Goal: Communication & Community: Answer question/provide support

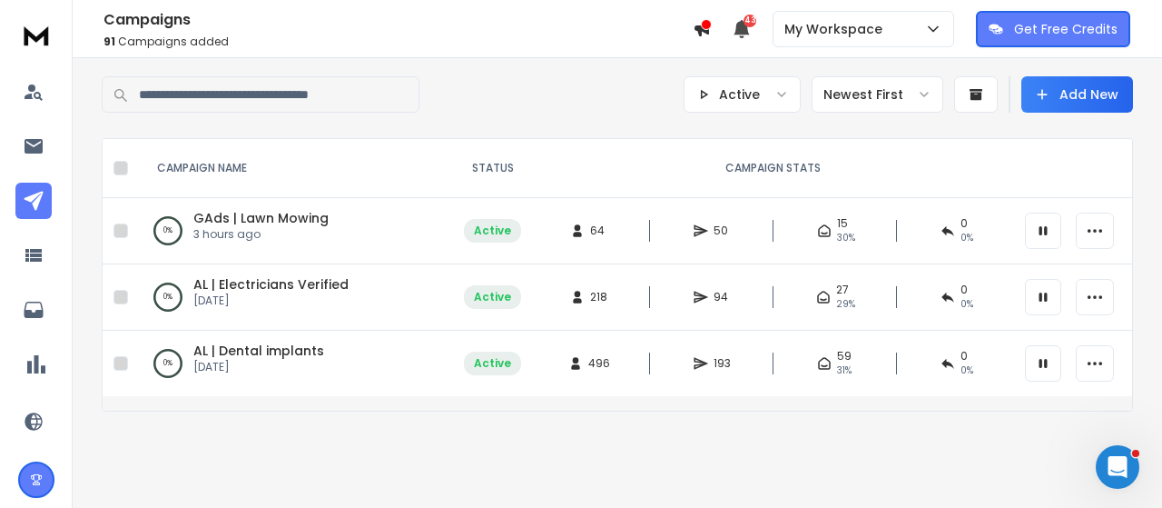
click at [587, 101] on div at bounding box center [360, 94] width 516 height 36
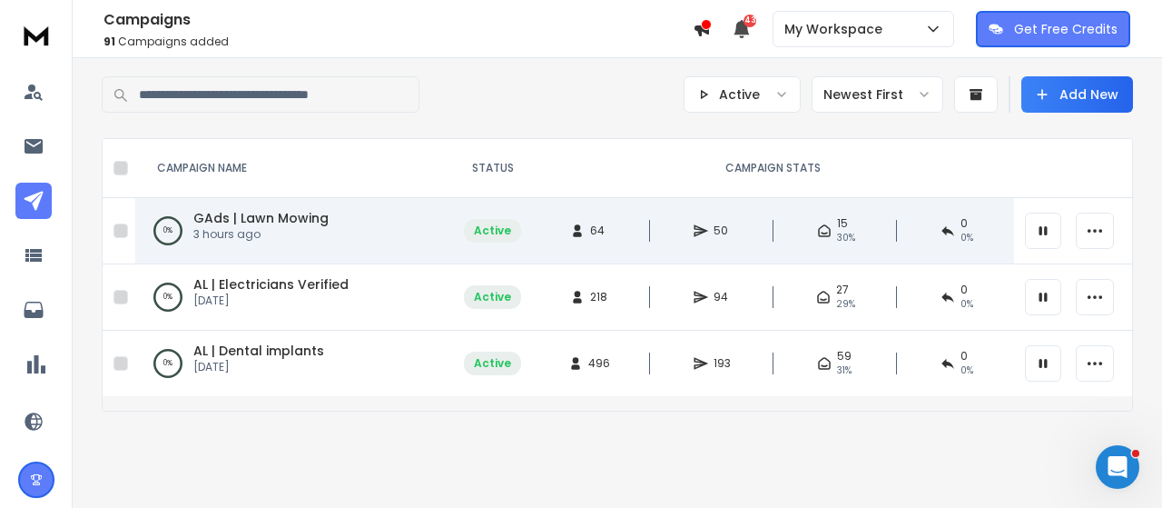
click at [306, 216] on span "GAds | Lawn Mowing" at bounding box center [260, 218] width 135 height 18
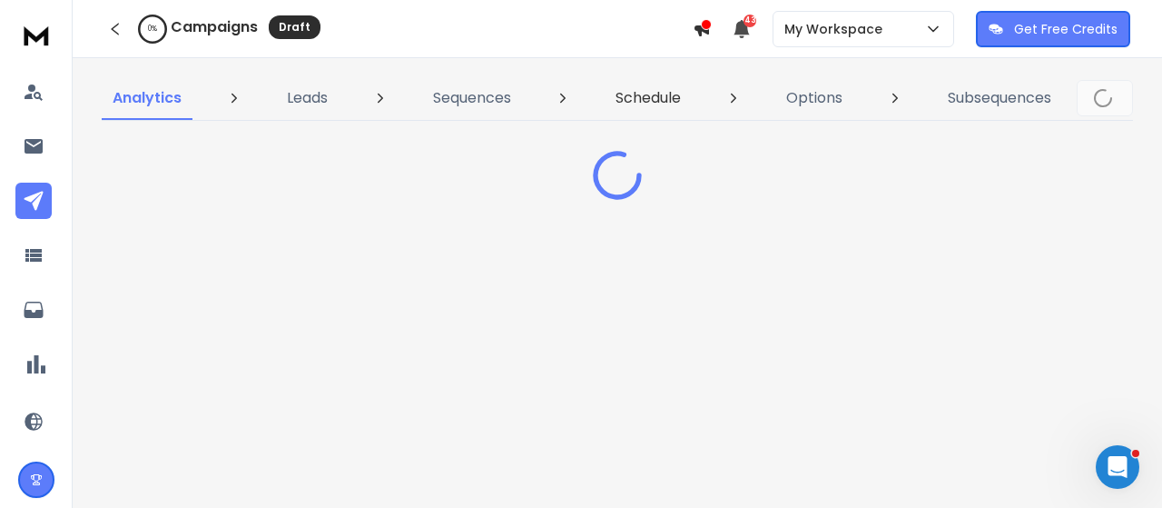
click at [661, 105] on p "Schedule" at bounding box center [648, 98] width 65 height 22
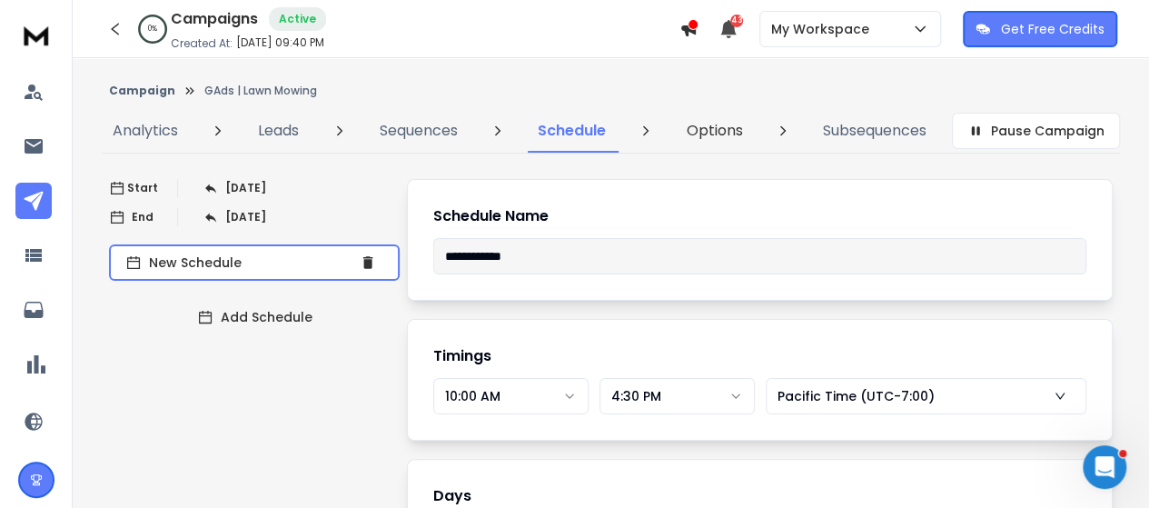
click at [697, 121] on p "Options" at bounding box center [715, 131] width 56 height 22
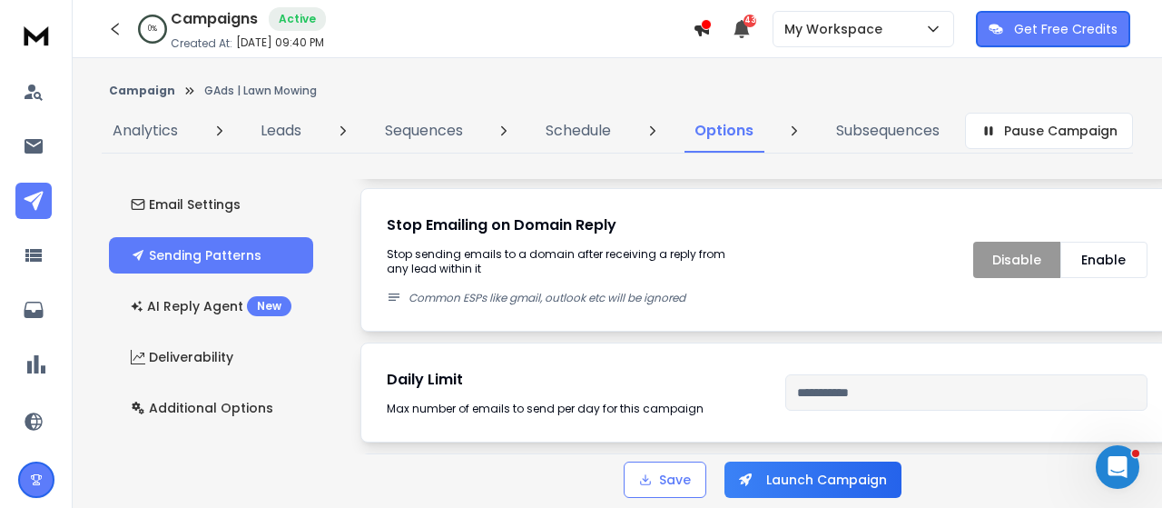
scroll to position [908, 0]
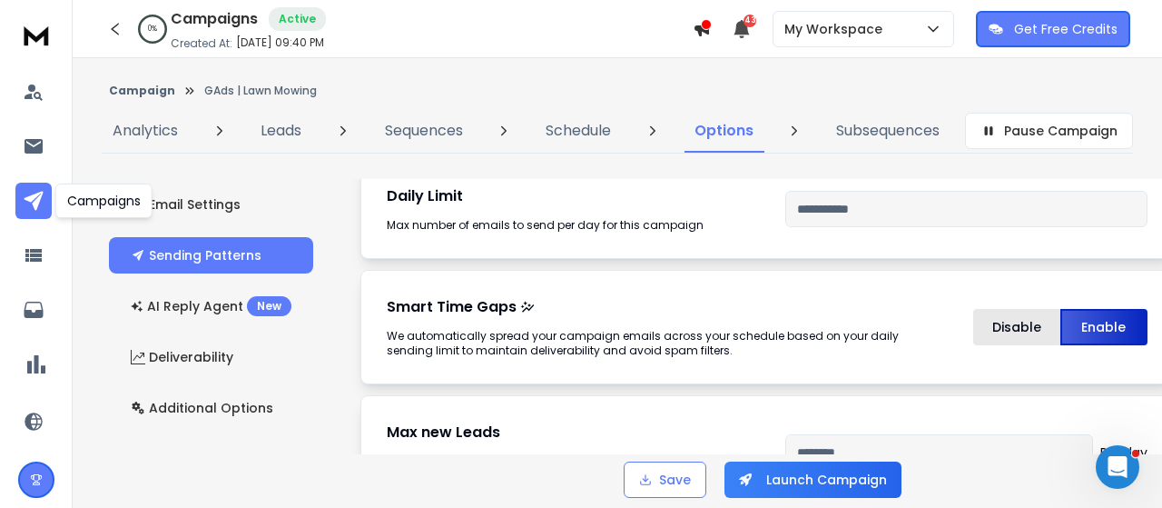
click at [35, 190] on icon at bounding box center [34, 201] width 22 height 22
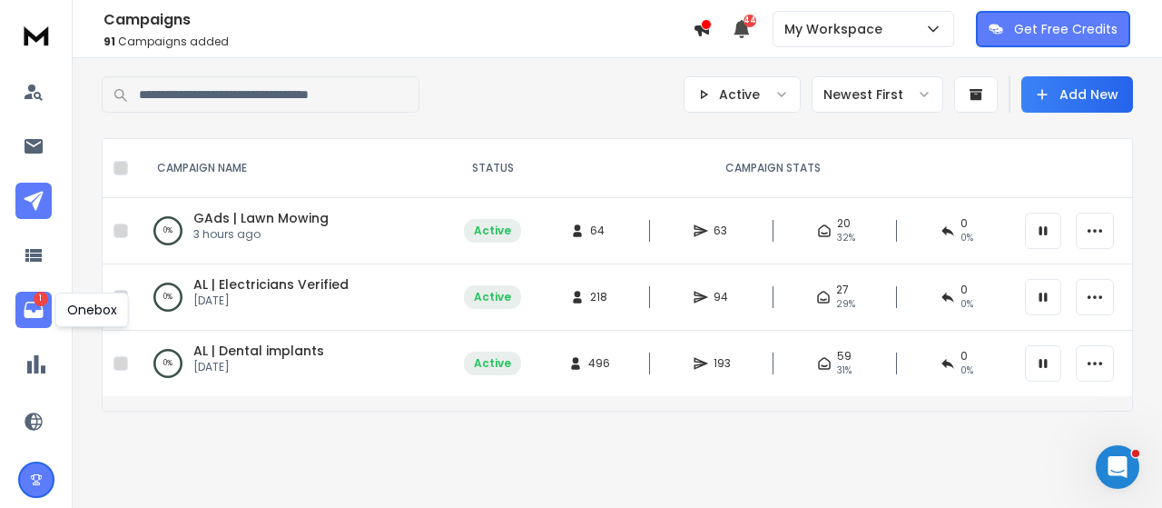
click at [24, 310] on icon at bounding box center [34, 310] width 22 height 22
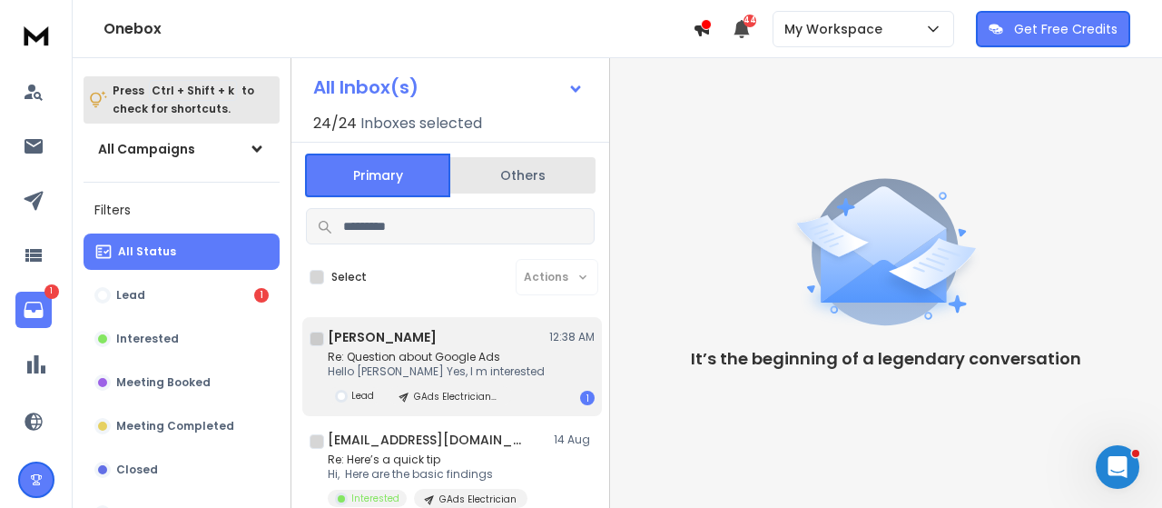
click at [461, 335] on div "[PERSON_NAME] 12:38 AM" at bounding box center [461, 337] width 267 height 18
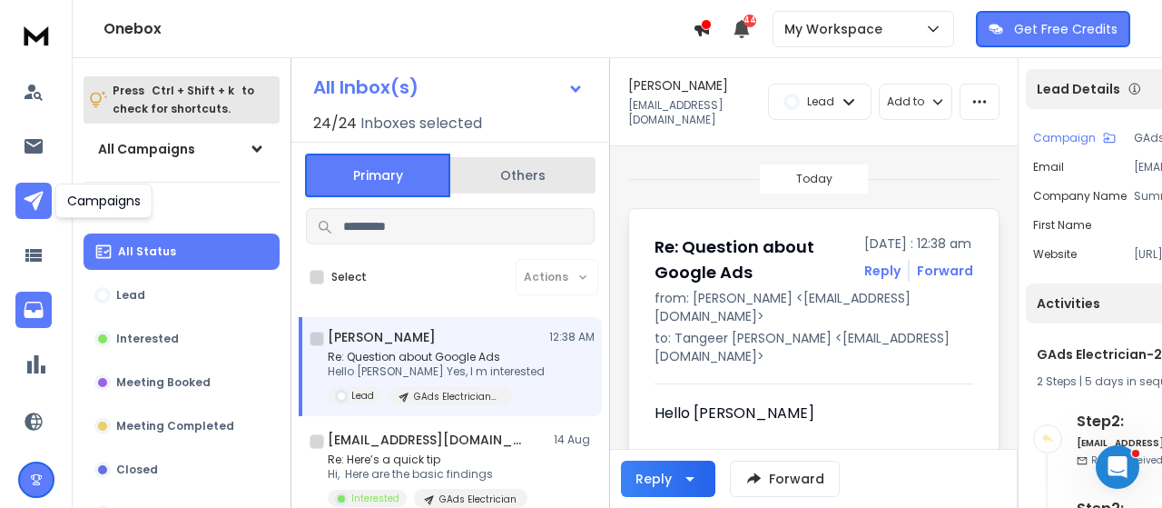
click at [26, 202] on icon at bounding box center [34, 201] width 22 height 22
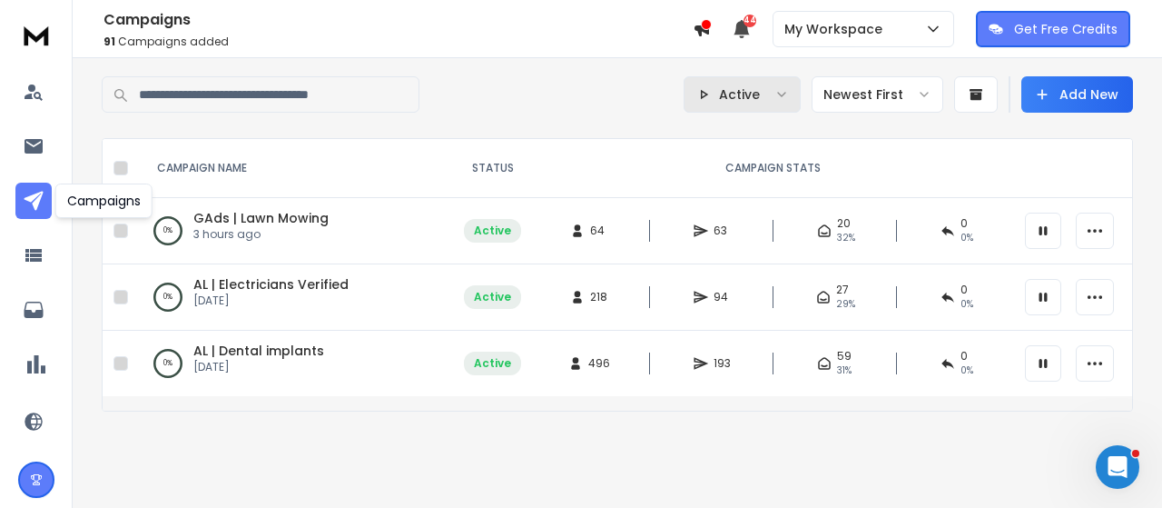
click at [734, 90] on p "Active" at bounding box center [739, 94] width 41 height 18
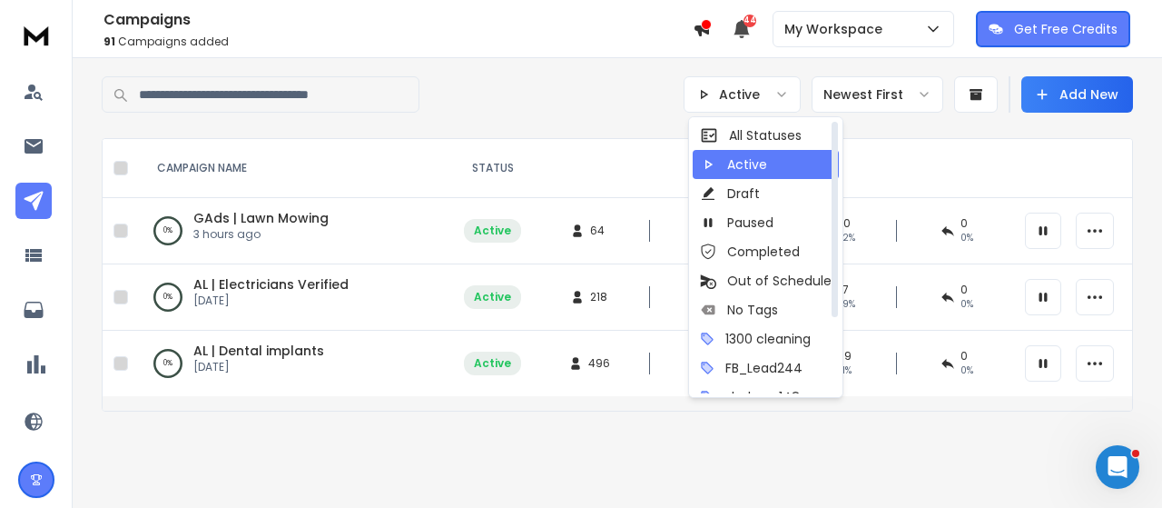
click at [628, 106] on div "Campaigns 91 Campaigns Added Active Newest First Add New" at bounding box center [876, 94] width 516 height 36
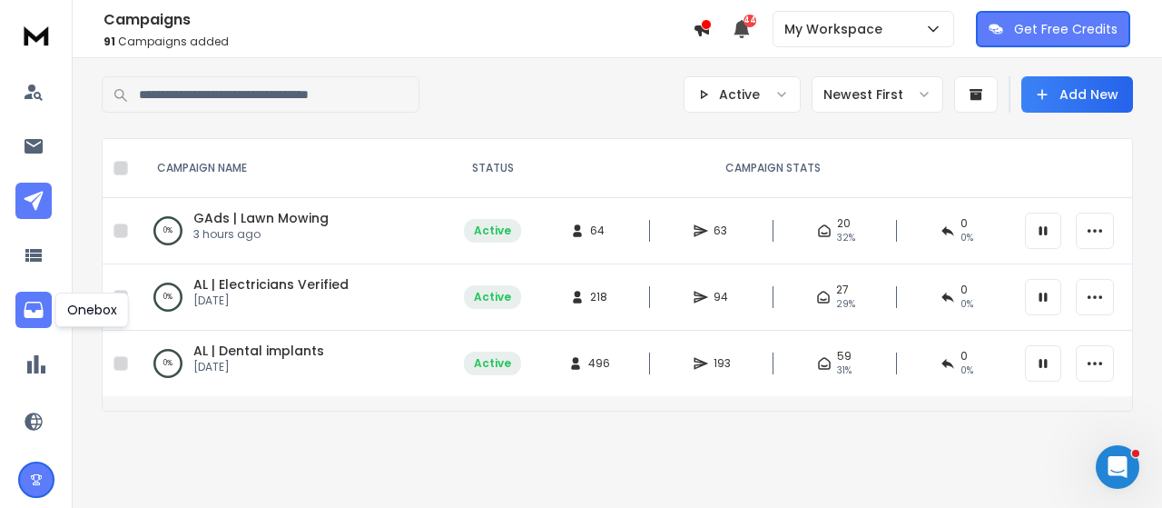
click at [27, 312] on icon at bounding box center [33, 310] width 19 height 16
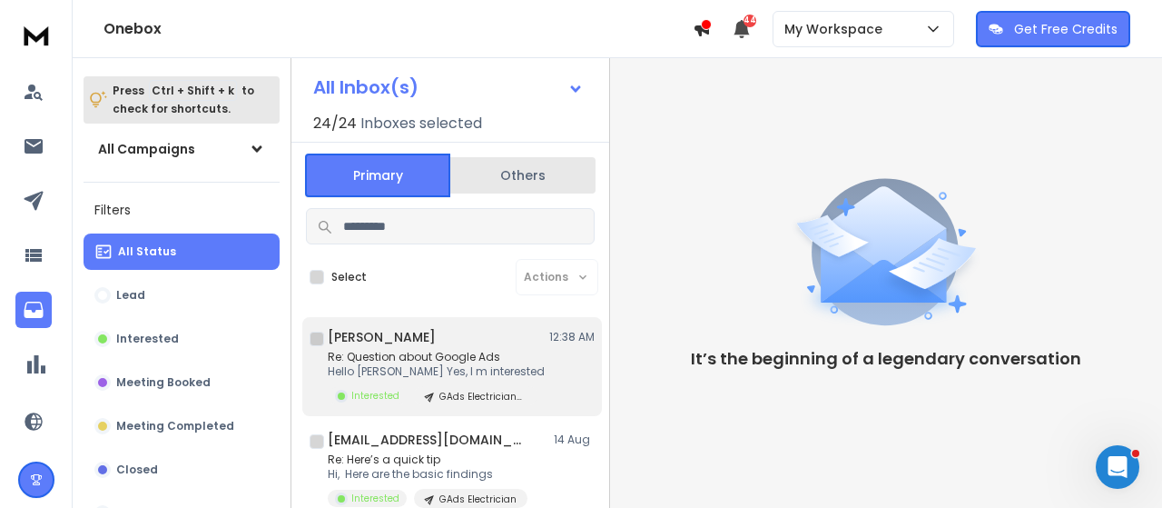
click at [417, 364] on p "Hello [PERSON_NAME] Yes, I m interested" at bounding box center [436, 371] width 217 height 15
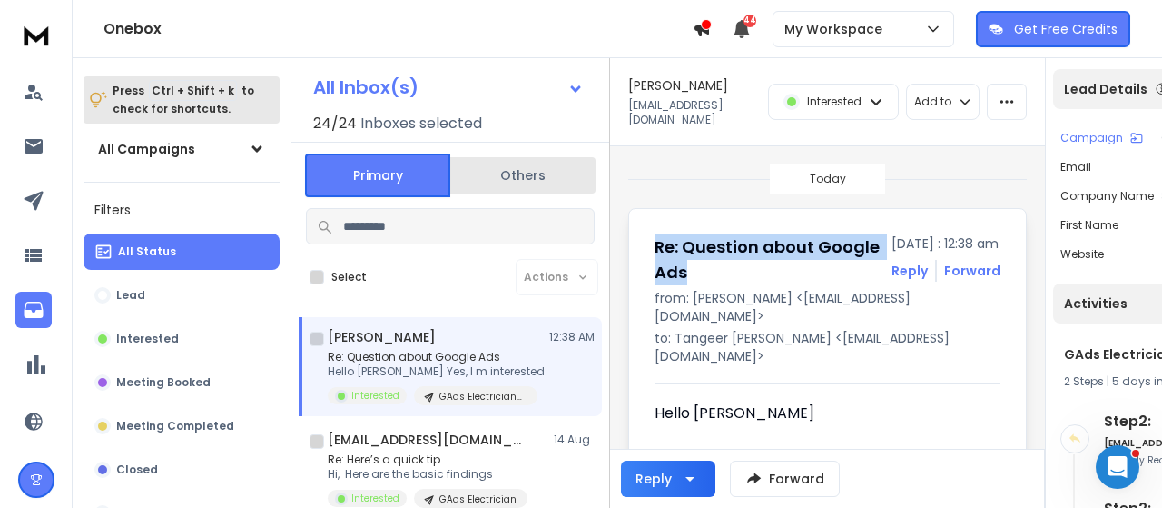
drag, startPoint x: 658, startPoint y: 231, endPoint x: 757, endPoint y: 253, distance: 102.4
click at [757, 253] on h1 "Re: Question about Google Ads" at bounding box center [768, 259] width 226 height 51
copy h1 "Re: Question about Google Ads"
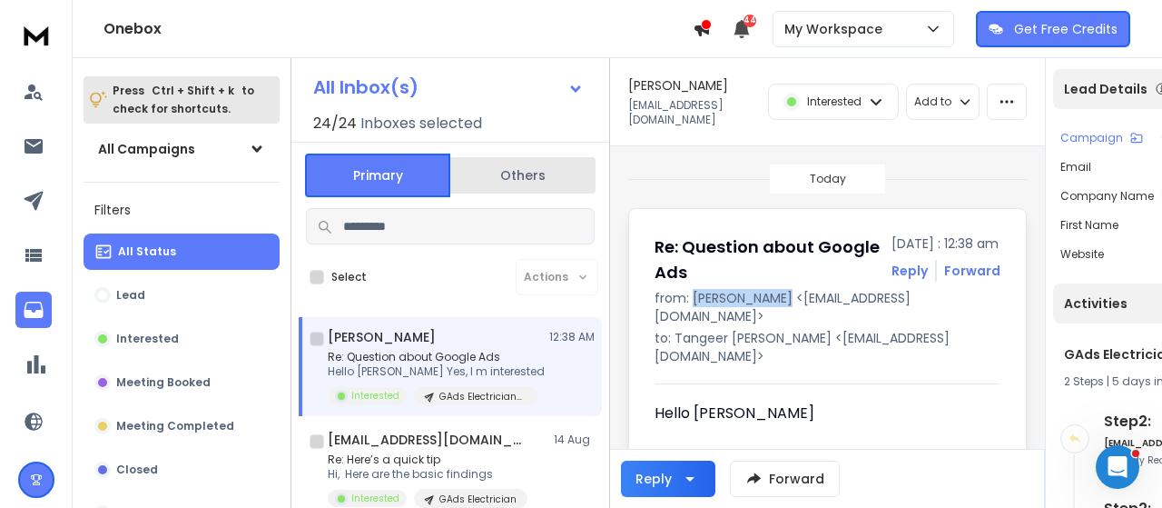
drag, startPoint x: 690, startPoint y: 275, endPoint x: 780, endPoint y: 282, distance: 90.2
click at [780, 289] on p "from: [PERSON_NAME] <[EMAIL_ADDRESS][DOMAIN_NAME]>" at bounding box center [828, 307] width 346 height 36
copy p "[PERSON_NAME]"
drag, startPoint x: 793, startPoint y: 282, endPoint x: 949, endPoint y: 282, distance: 156.2
click at [949, 289] on p "from: [PERSON_NAME] <[EMAIL_ADDRESS][DOMAIN_NAME]>" at bounding box center [828, 307] width 346 height 36
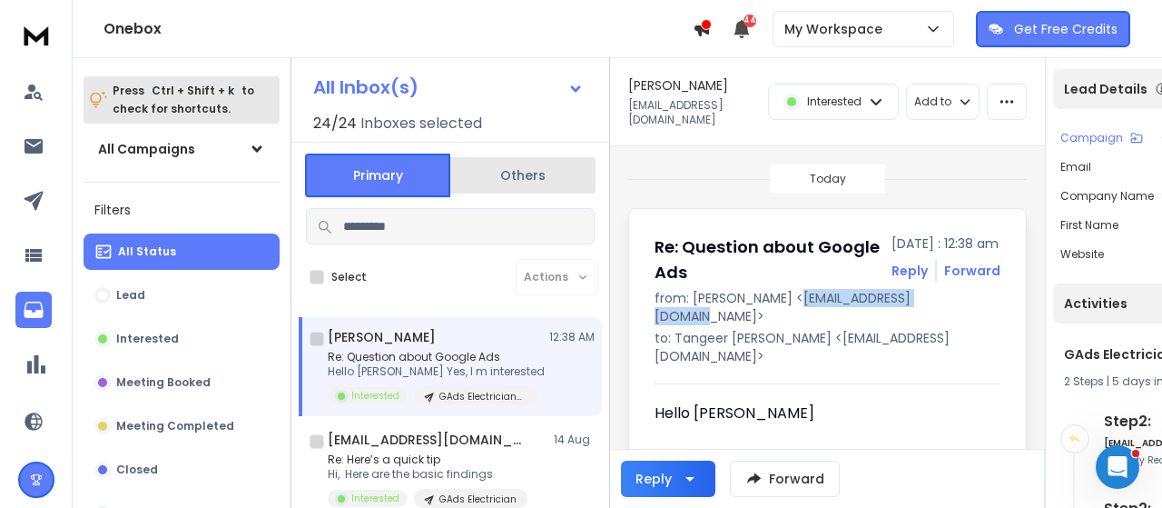
copy p "[EMAIL_ADDRESS][DOMAIN_NAME]"
drag, startPoint x: 691, startPoint y: 281, endPoint x: 780, endPoint y: 281, distance: 89.0
click at [780, 289] on p "from: [PERSON_NAME] <[EMAIL_ADDRESS][DOMAIN_NAME]>" at bounding box center [828, 307] width 346 height 36
copy p "[PERSON_NAME]"
click at [664, 473] on div "Reply" at bounding box center [654, 479] width 36 height 18
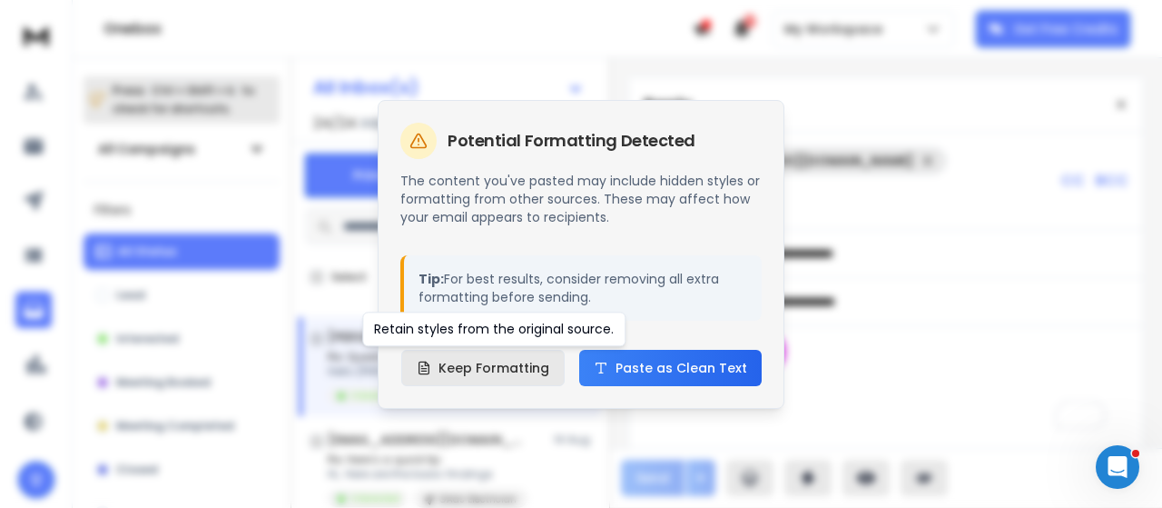
click at [503, 370] on button "Keep Formatting" at bounding box center [482, 368] width 163 height 36
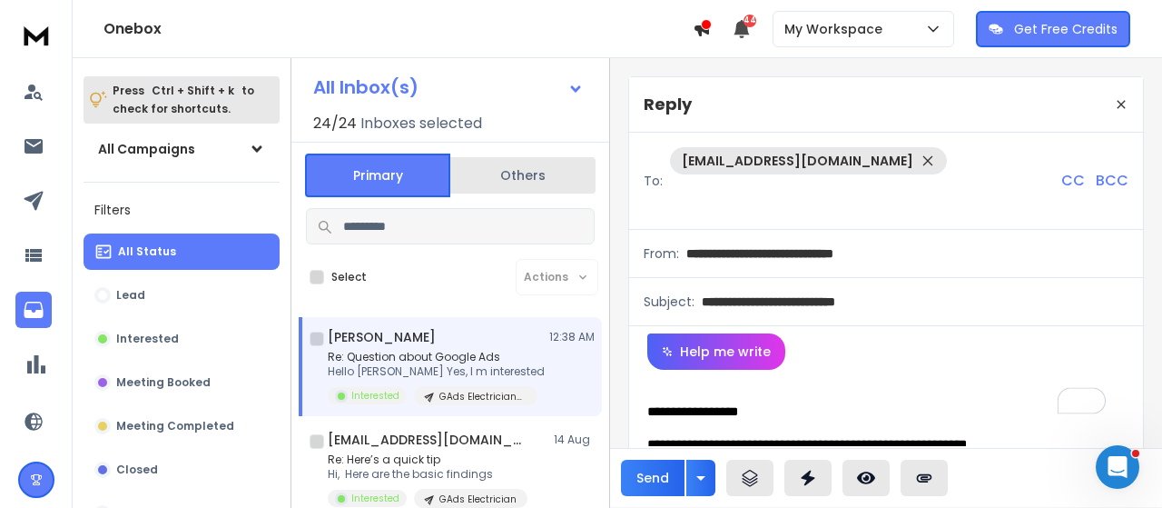
click at [756, 196] on input at bounding box center [733, 198] width 127 height 33
paste input "**********"
type input "**********"
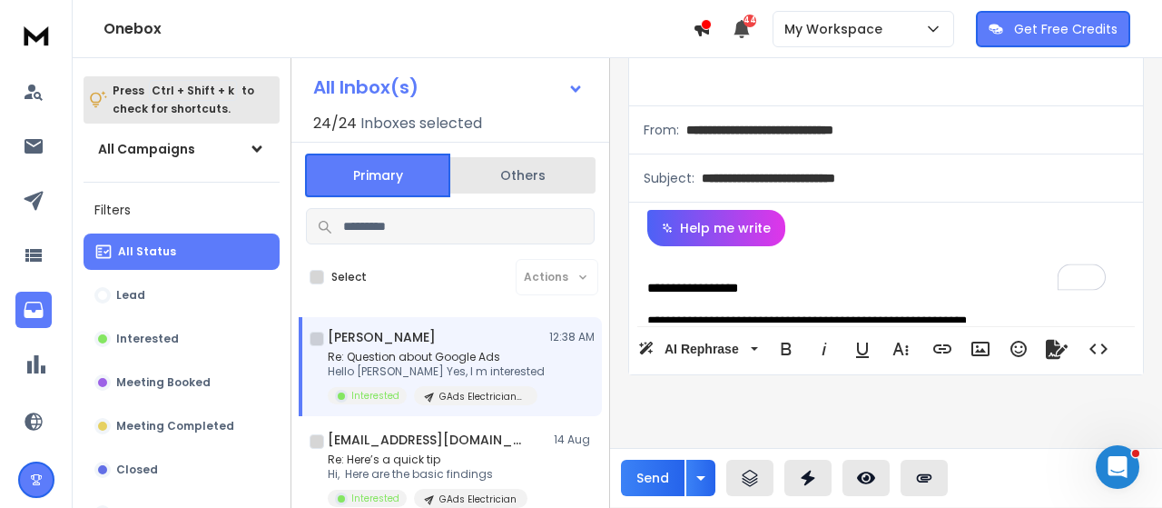
click at [934, 246] on div "**********" at bounding box center [884, 284] width 510 height 76
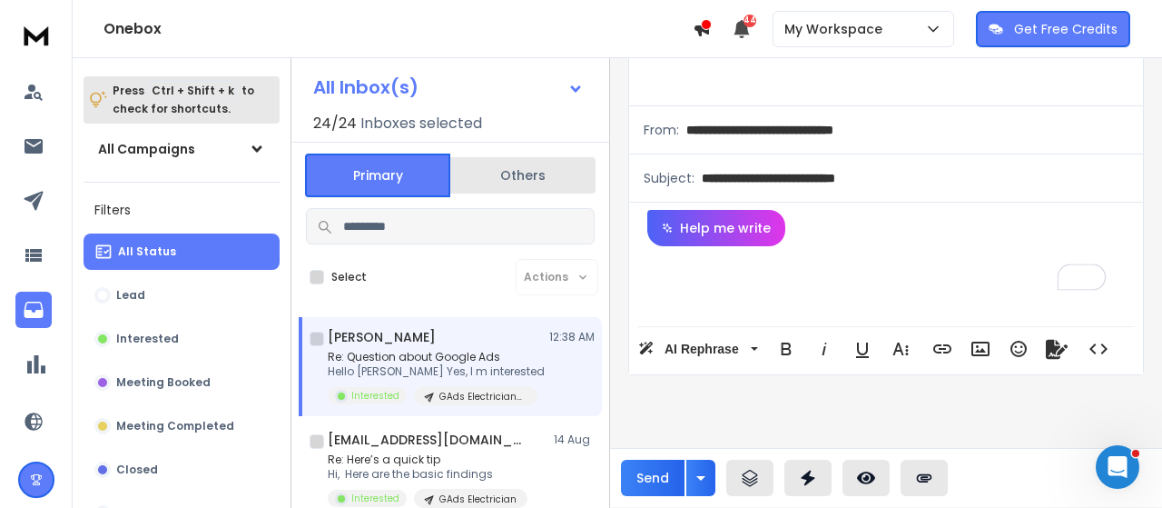
click at [643, 471] on button "Send" at bounding box center [653, 478] width 64 height 36
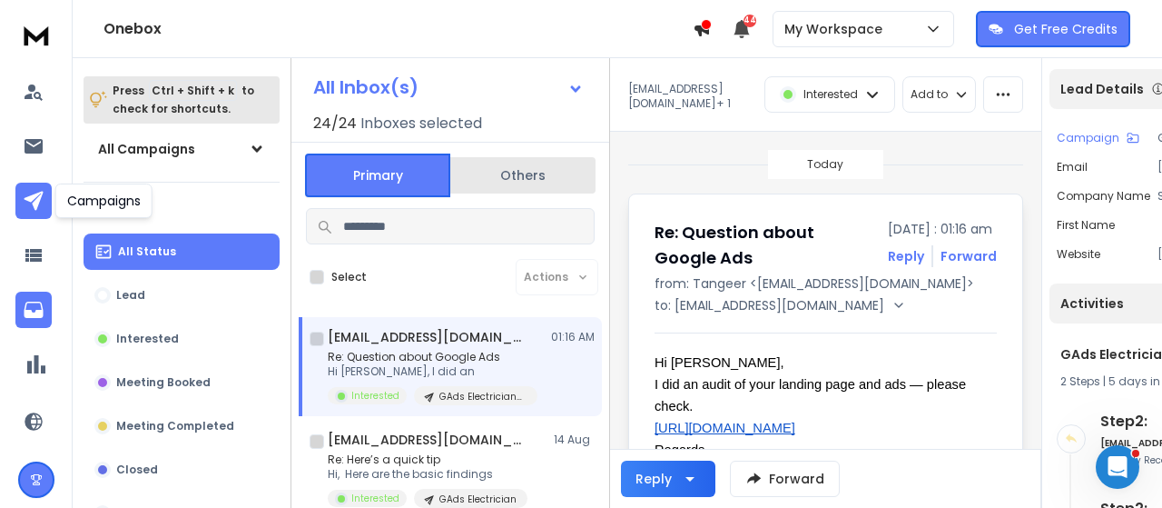
click at [41, 203] on icon at bounding box center [34, 201] width 22 height 22
